Goal: Task Accomplishment & Management: Manage account settings

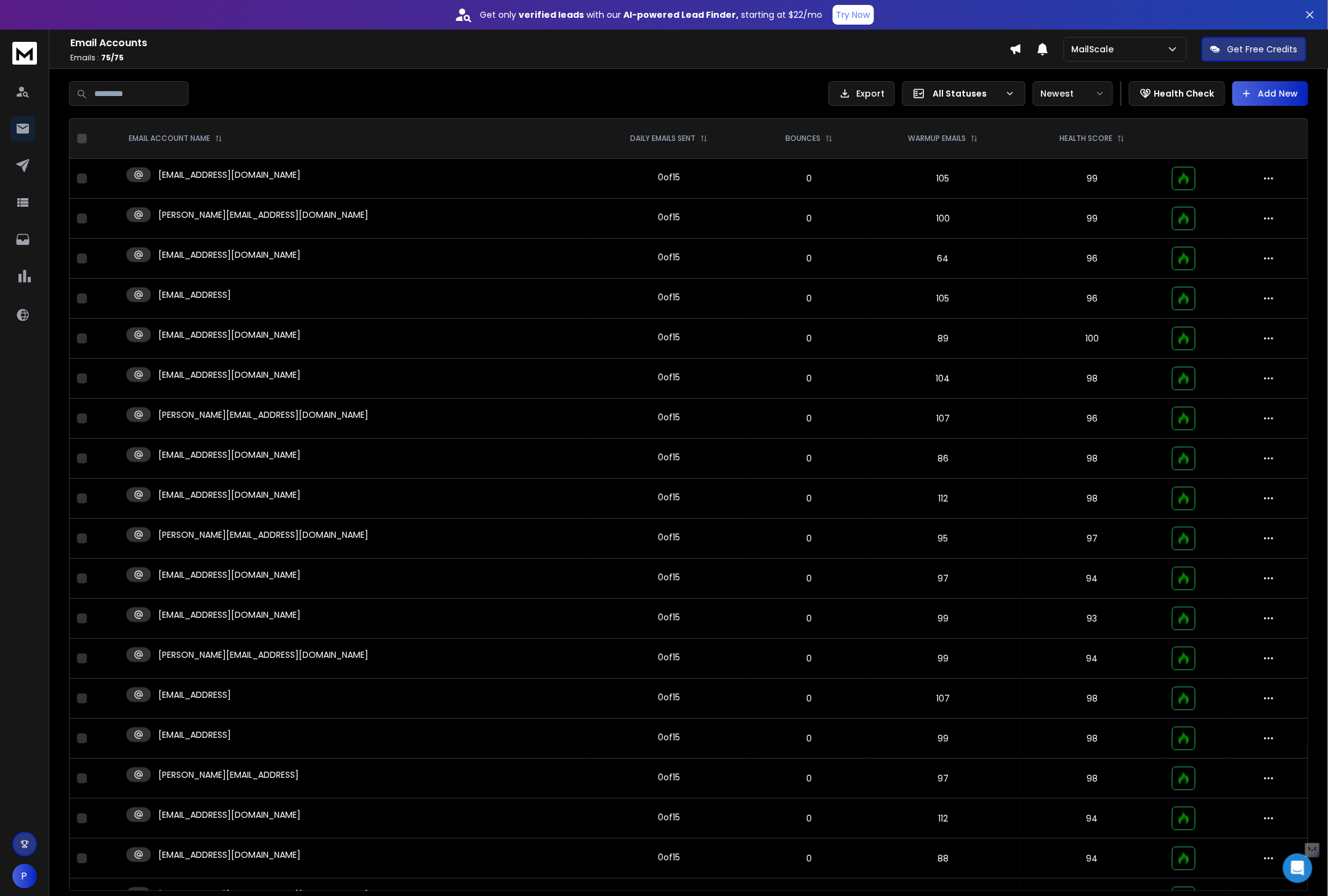
scroll to position [2276, 0]
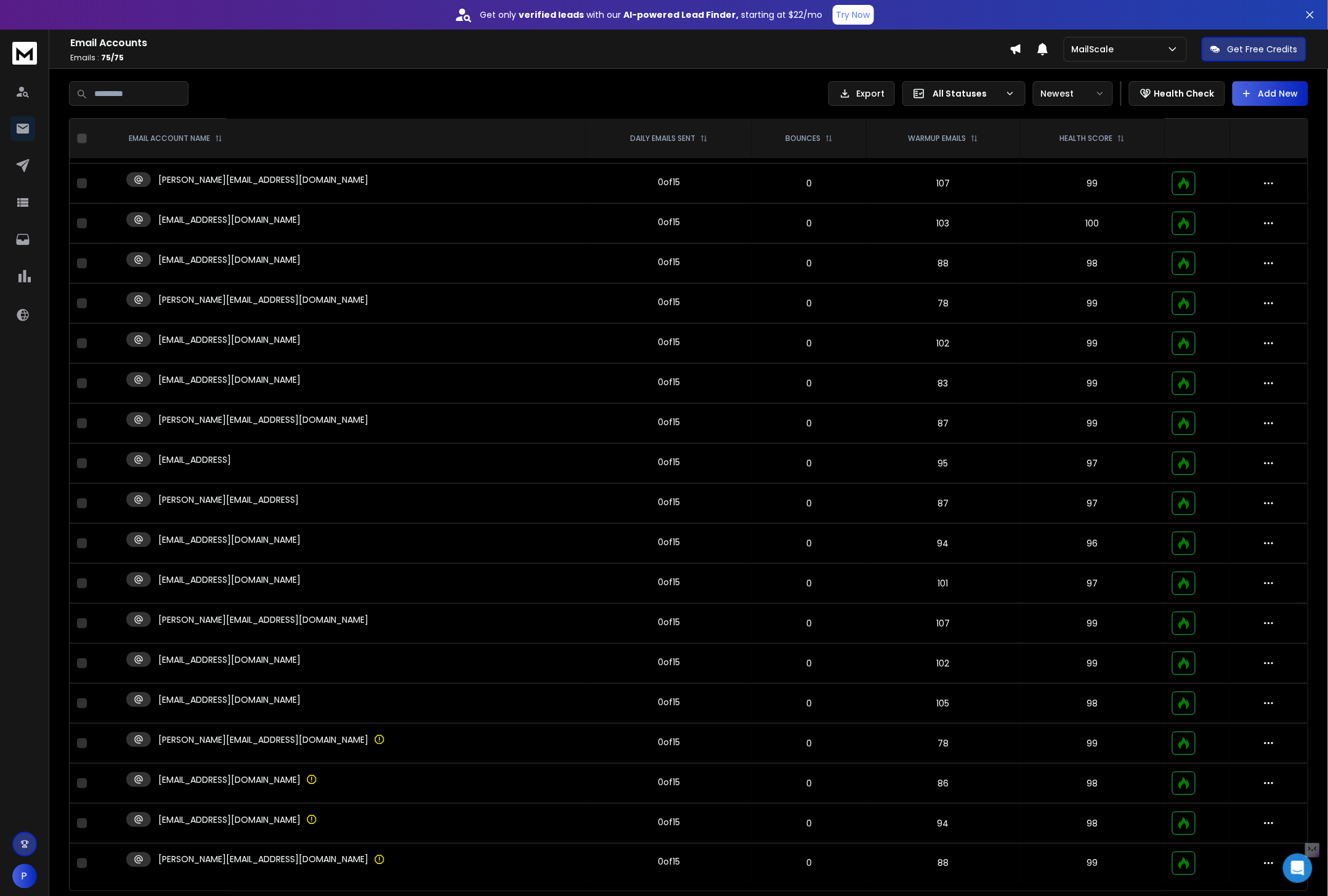
click at [1314, 491] on div "Export All Statuses Newest Health Check Add New EMAIL ACCOUNT NAME DAILY EMAILS…" at bounding box center [689, 486] width 1279 height 835
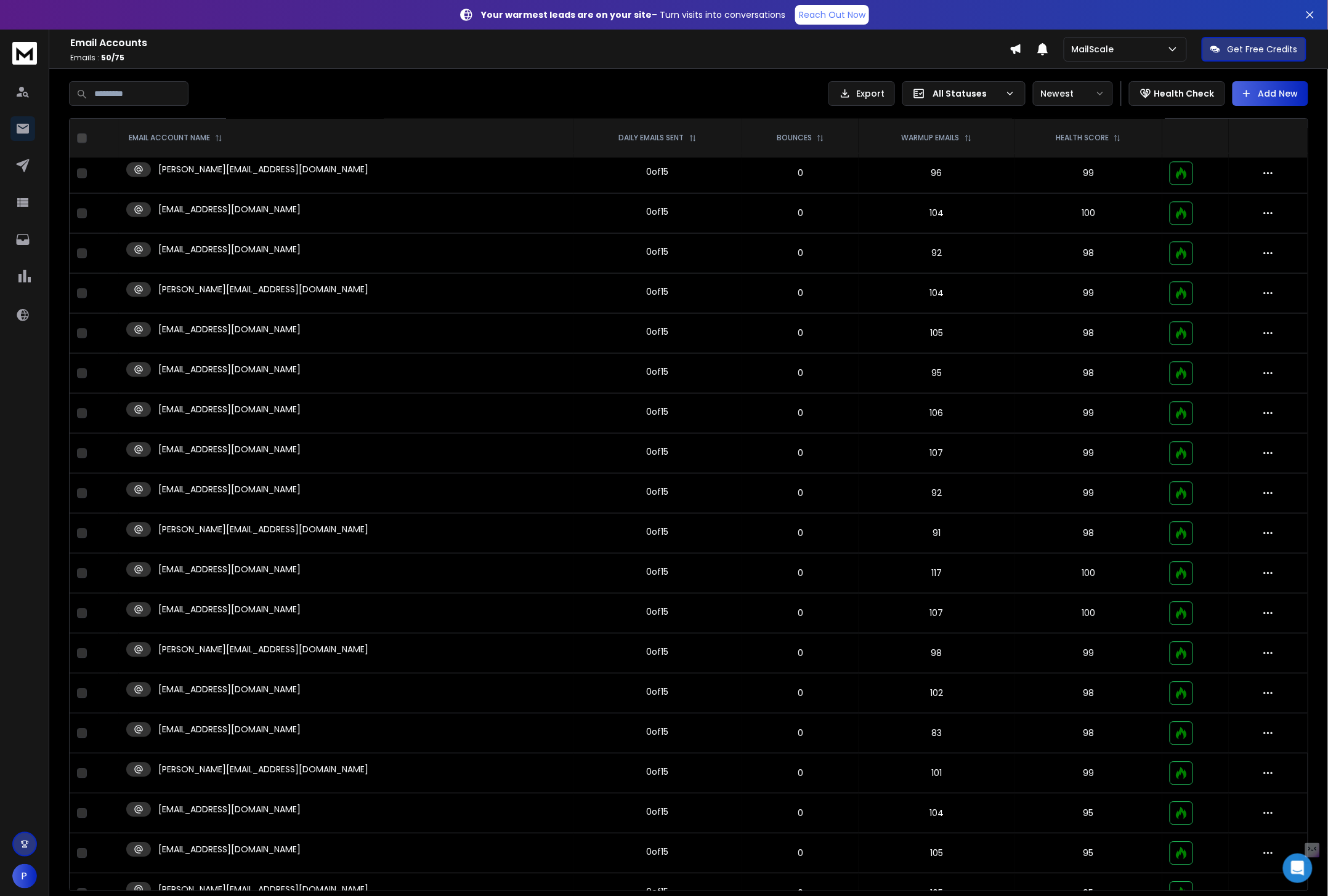
scroll to position [1300, 0]
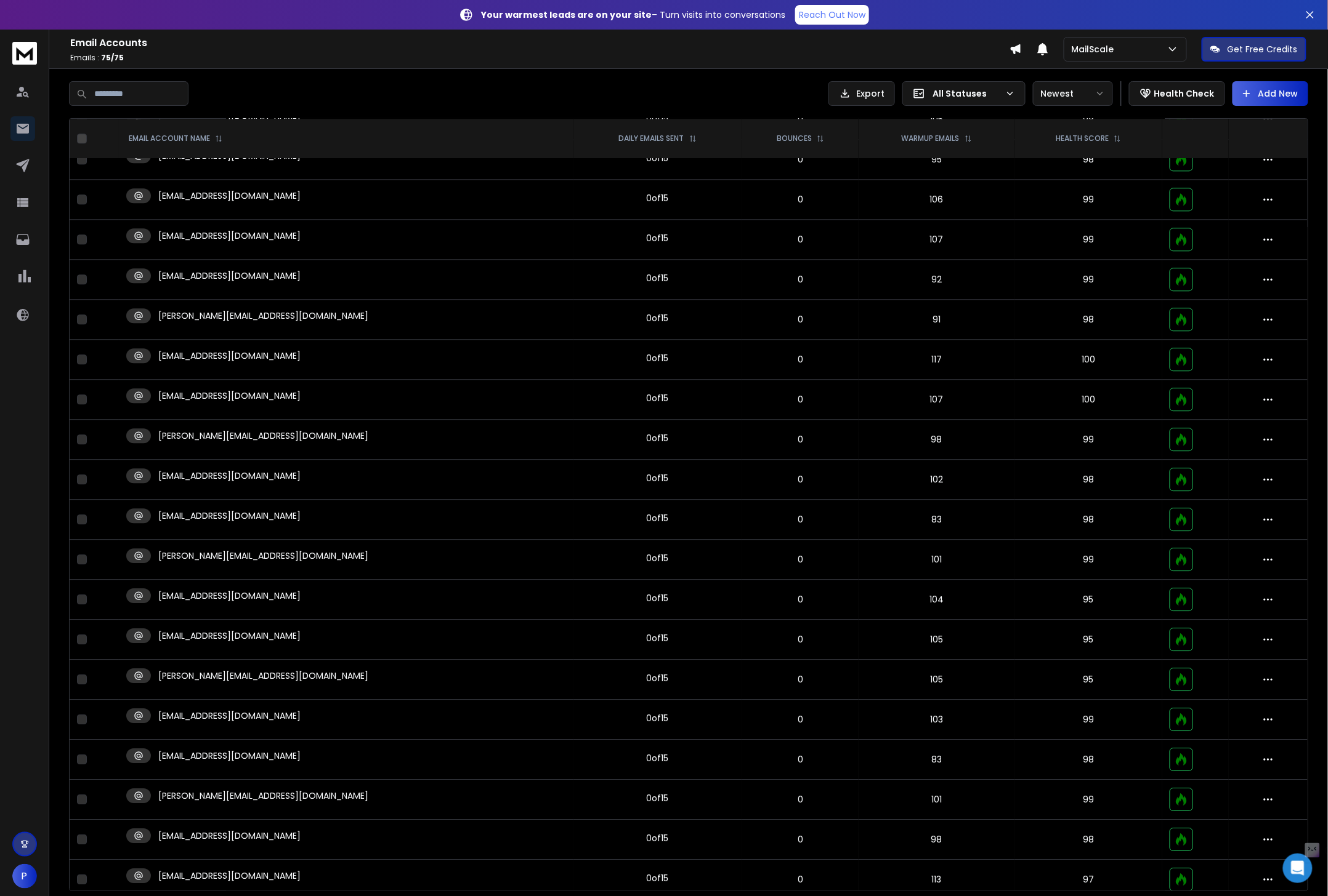
click at [1035, 443] on td "99" at bounding box center [1088, 439] width 148 height 40
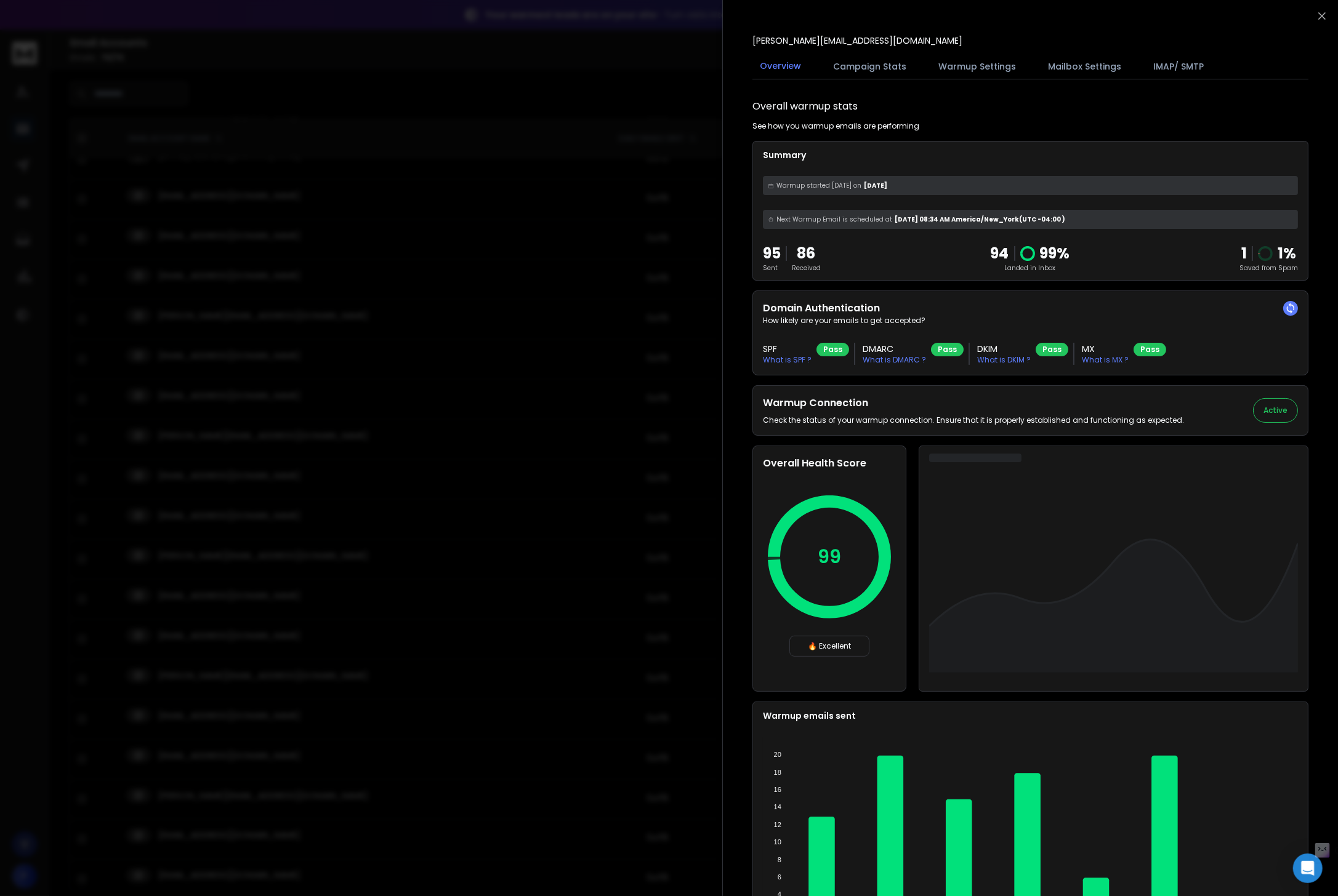
click at [866, 64] on button "Campaign Stats" at bounding box center [870, 67] width 88 height 27
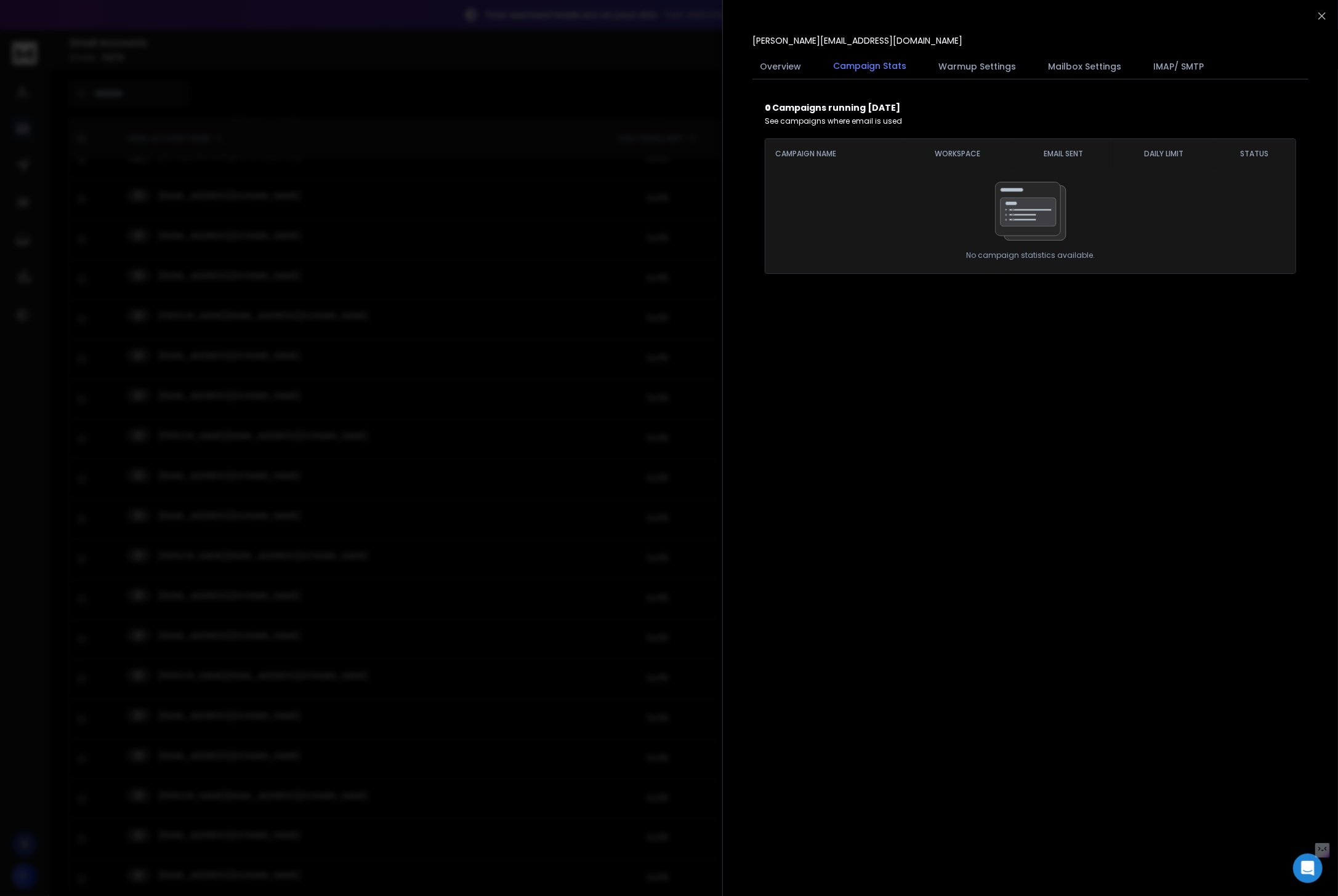
click at [986, 58] on button "Warmup Settings" at bounding box center [976, 67] width 92 height 27
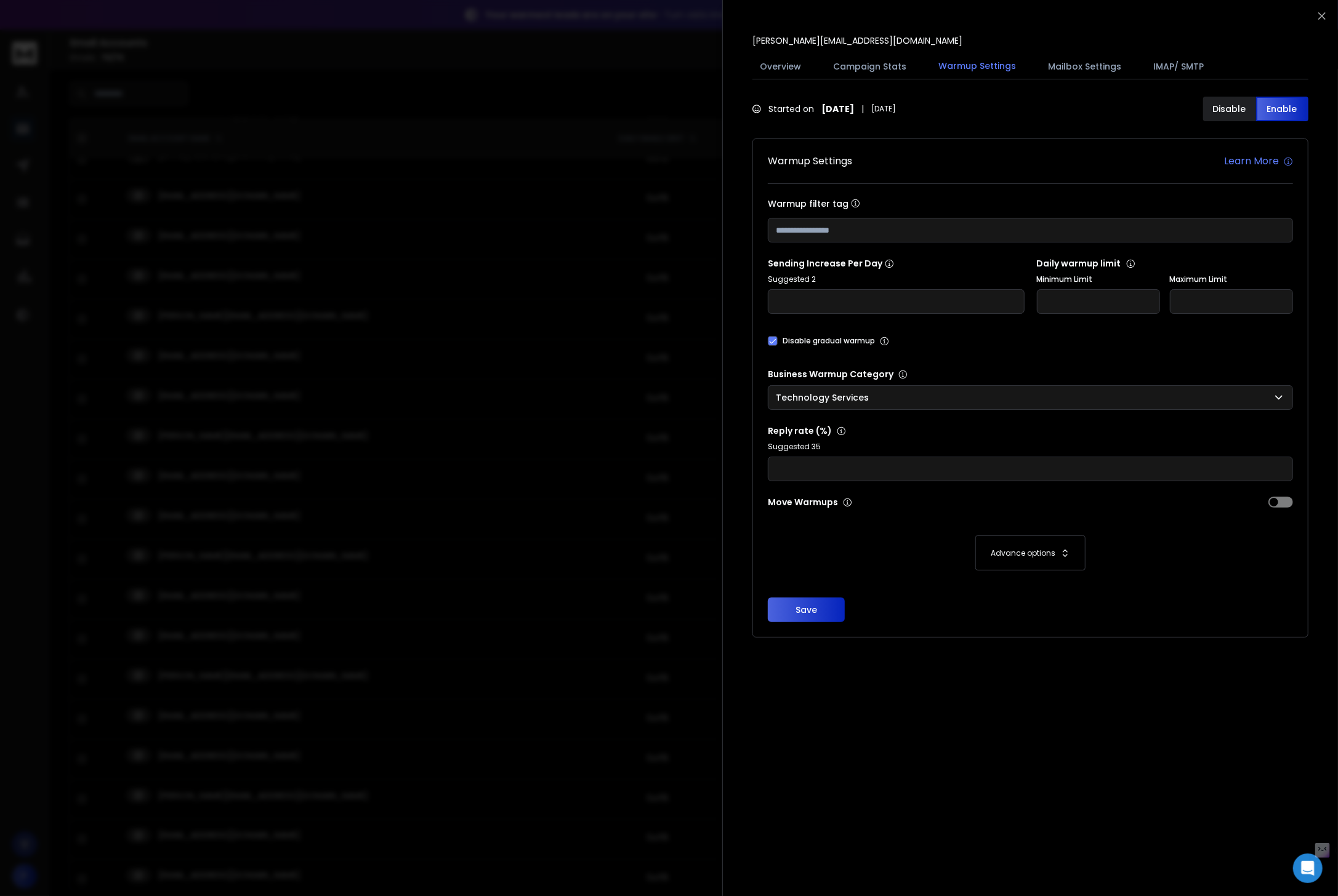
click at [782, 59] on button "Overview" at bounding box center [780, 67] width 56 height 27
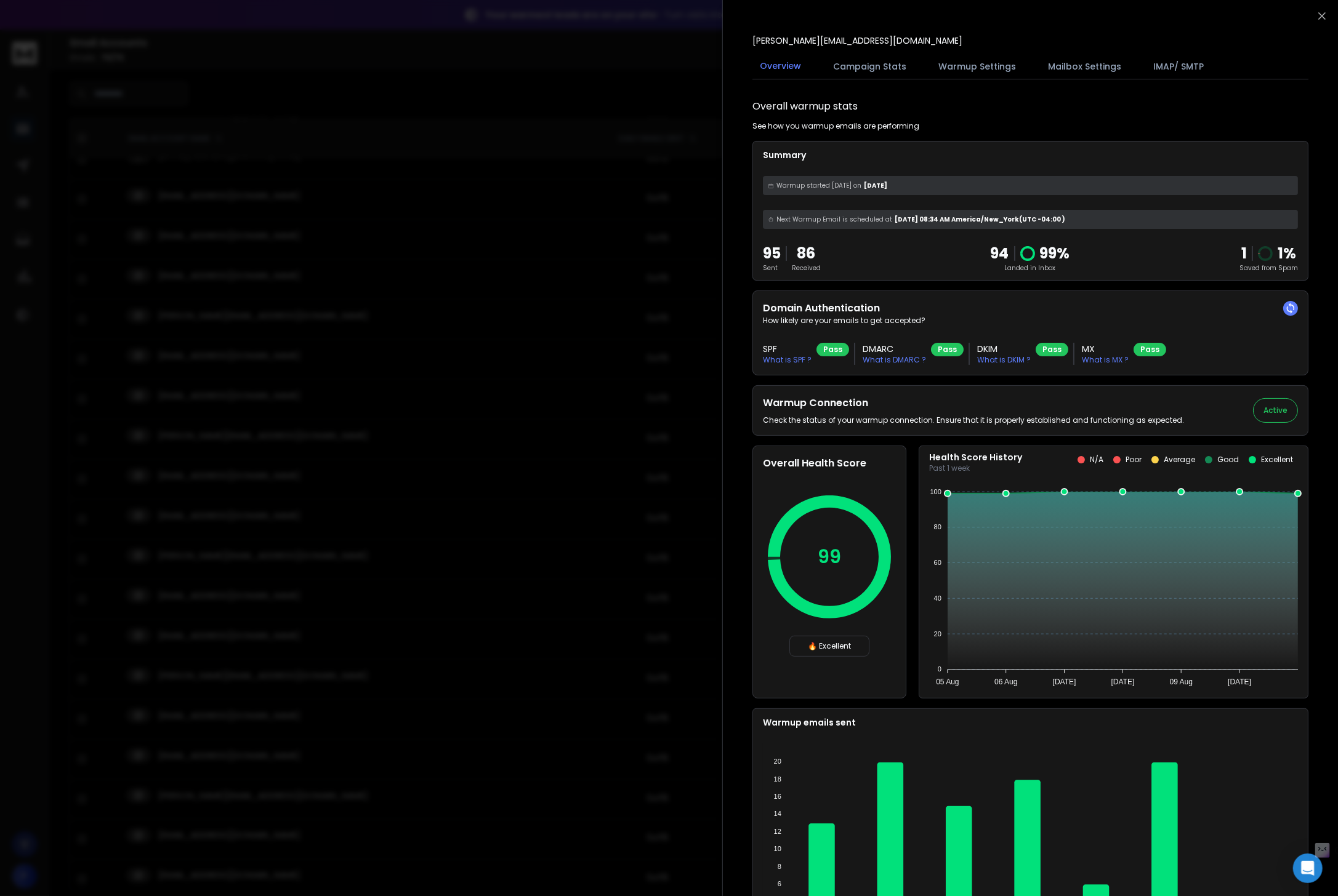
click at [606, 109] on div at bounding box center [669, 448] width 1338 height 896
